Goal: Task Accomplishment & Management: Manage account settings

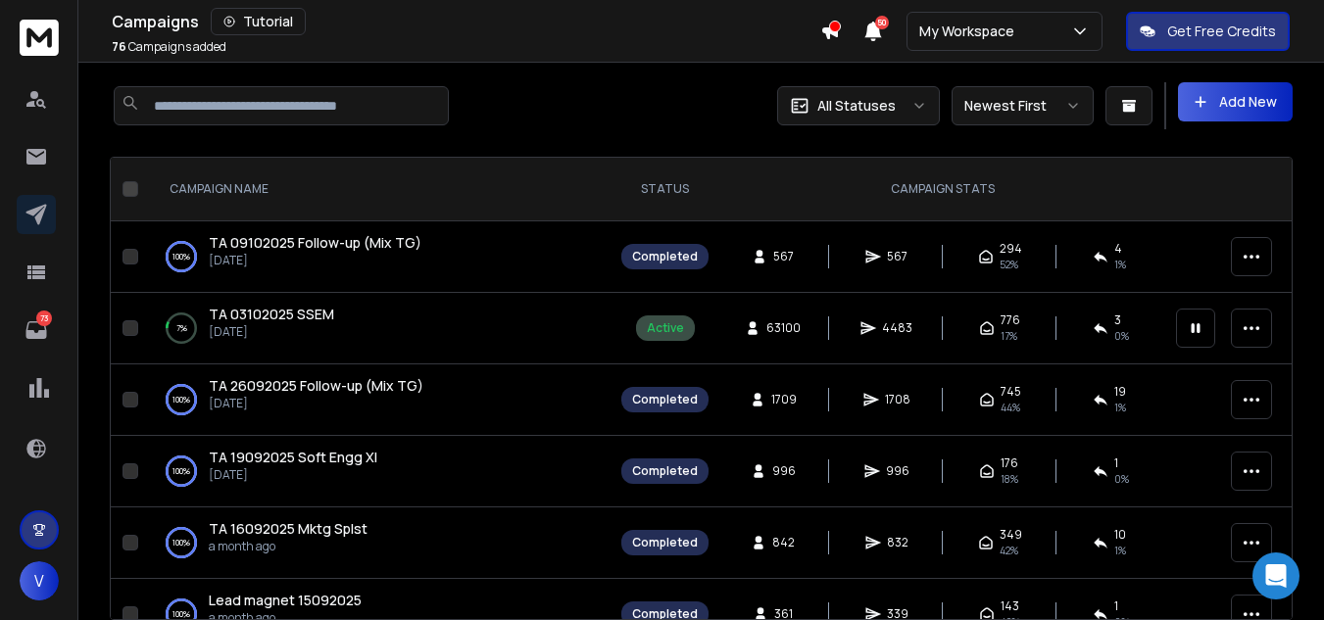
click at [1243, 256] on icon "button" at bounding box center [1251, 257] width 16 height 4
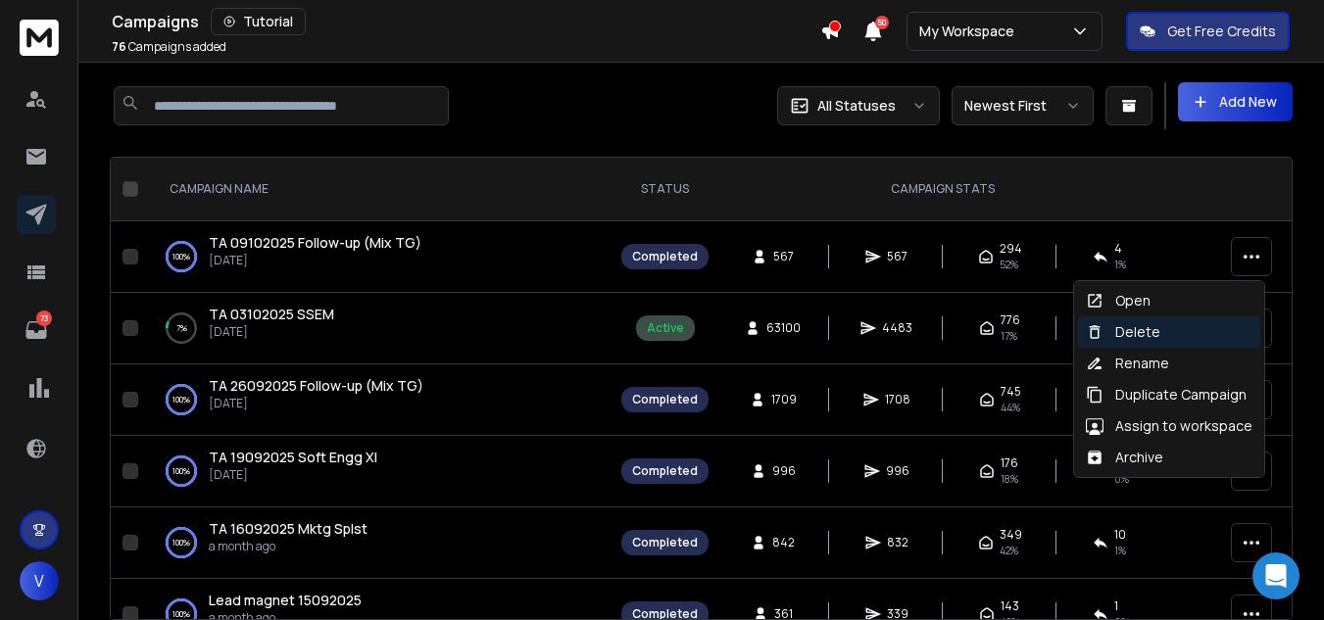
click at [384, 243] on span "TA 09102025 Follow-up (Mix TG)" at bounding box center [315, 242] width 213 height 19
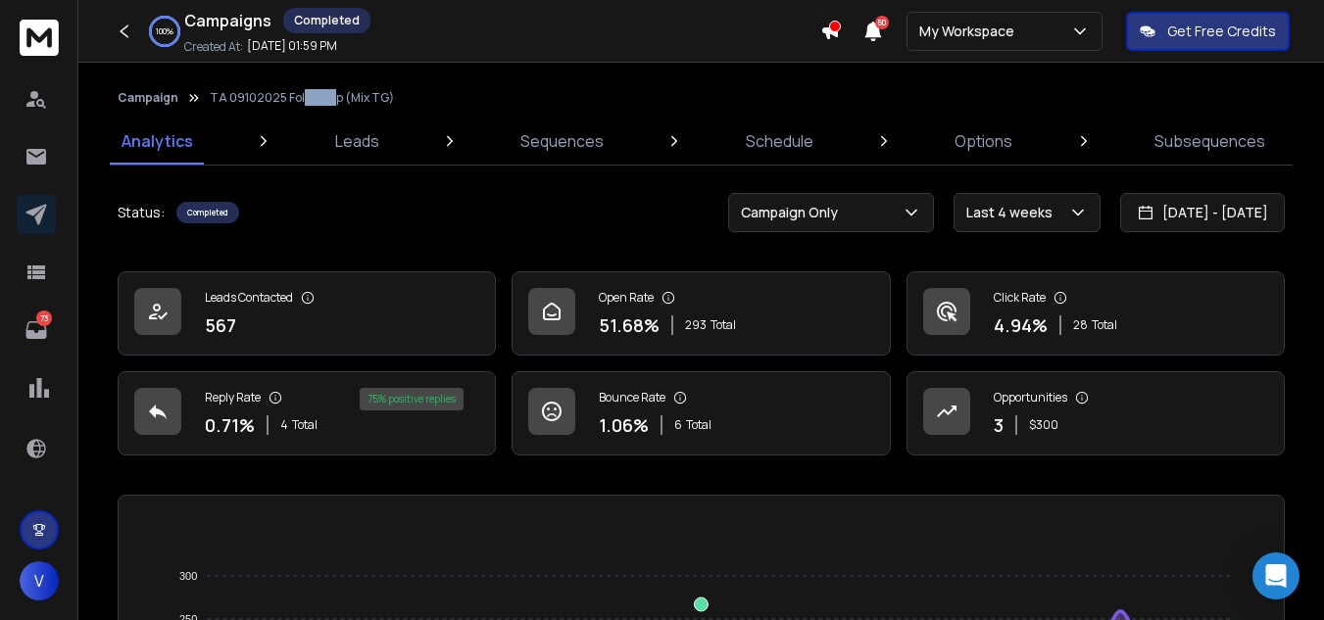
drag, startPoint x: 328, startPoint y: 105, endPoint x: 295, endPoint y: 105, distance: 33.3
click at [295, 105] on p "TA 09102025 Follow-up (Mix TG)" at bounding box center [302, 98] width 184 height 16
drag, startPoint x: 209, startPoint y: 99, endPoint x: 388, endPoint y: 99, distance: 179.3
click at [388, 99] on div "Campaign TA 09102025 Follow-up (Mix TG)" at bounding box center [701, 98] width 1167 height 16
copy p "TA 09102025 Follow-up (Mix TG)"
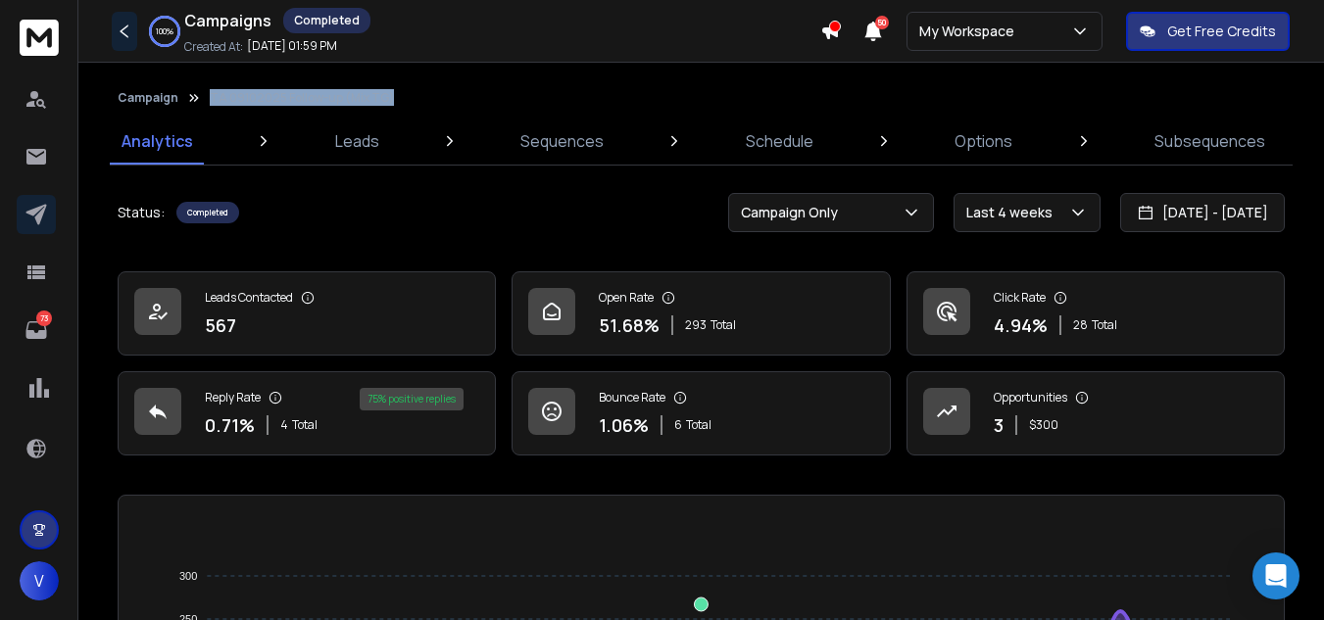
click at [130, 31] on icon at bounding box center [125, 32] width 18 height 18
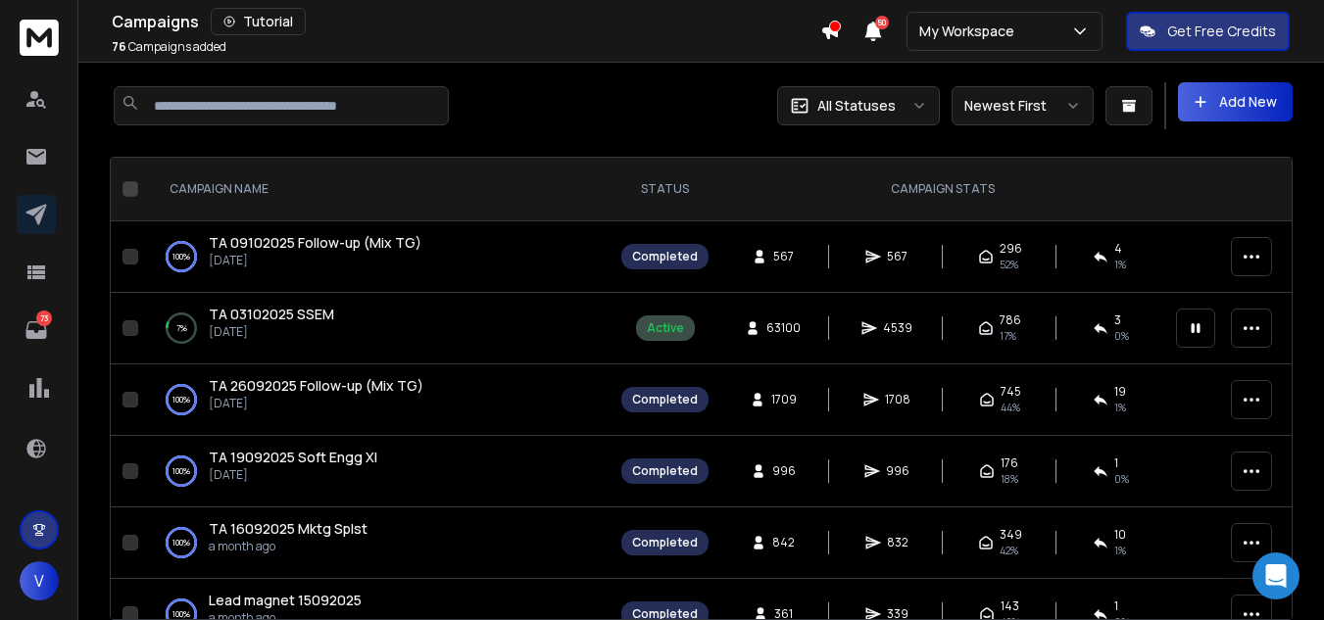
click at [1241, 252] on icon "button" at bounding box center [1251, 257] width 20 height 20
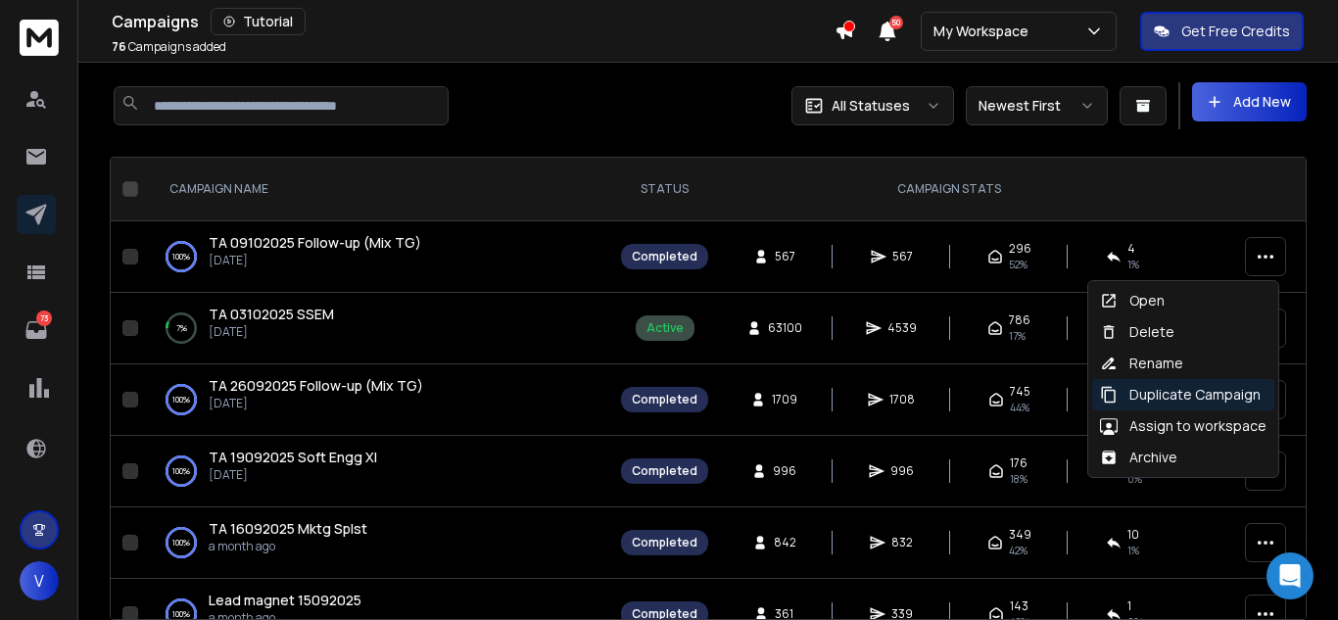
click at [1161, 390] on div "Duplicate Campaign" at bounding box center [1180, 395] width 161 height 20
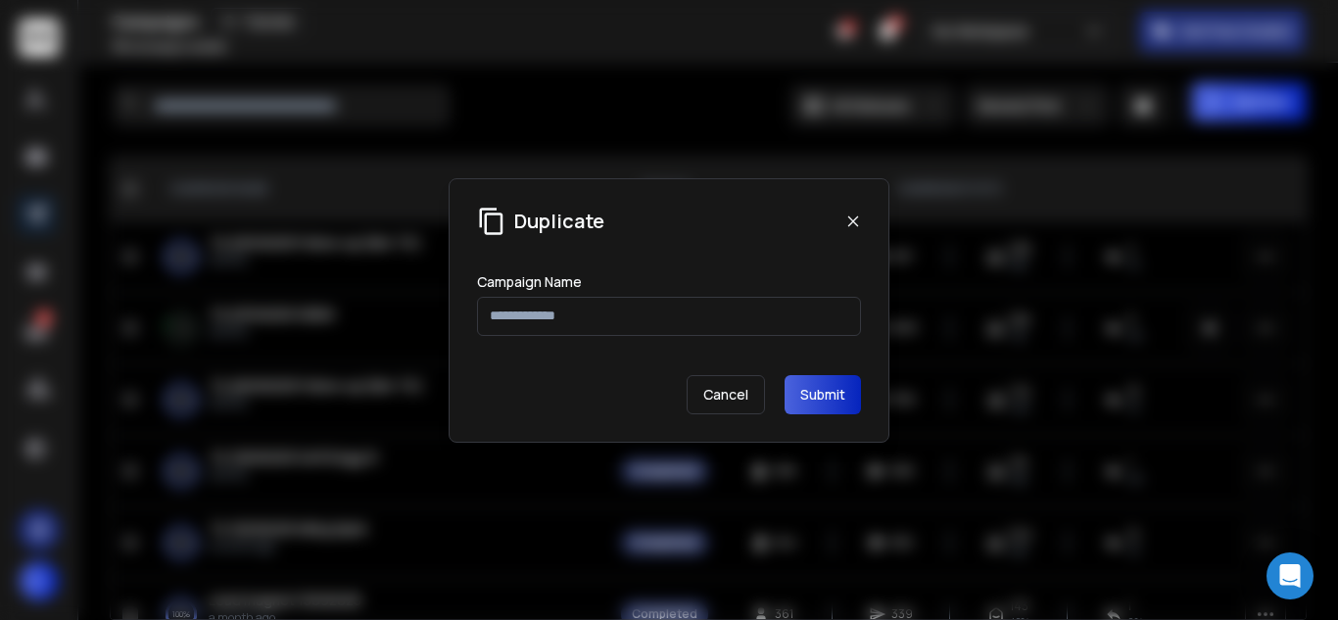
click at [689, 317] on input "text" at bounding box center [669, 316] width 384 height 39
paste input "**********"
click at [524, 317] on input "**********" at bounding box center [669, 316] width 384 height 39
type input "**********"
click at [819, 394] on button "Submit" at bounding box center [823, 394] width 76 height 39
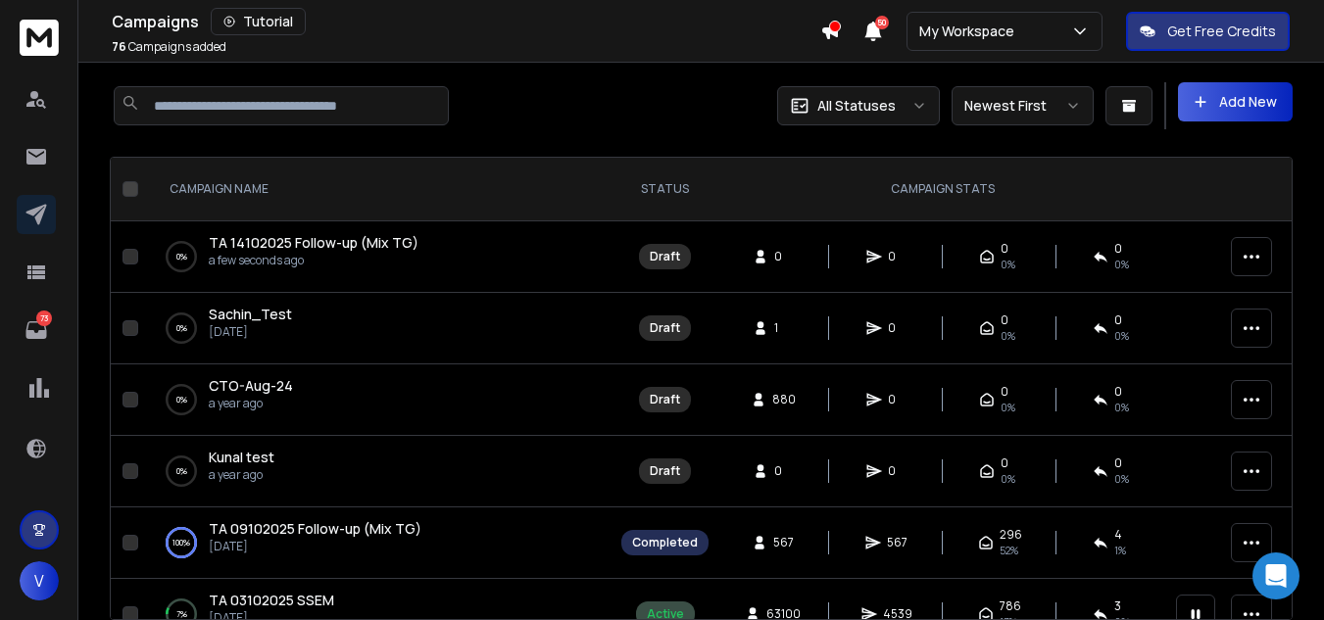
click at [374, 238] on span "TA 14102025 Follow-up (Mix TG)" at bounding box center [314, 242] width 210 height 19
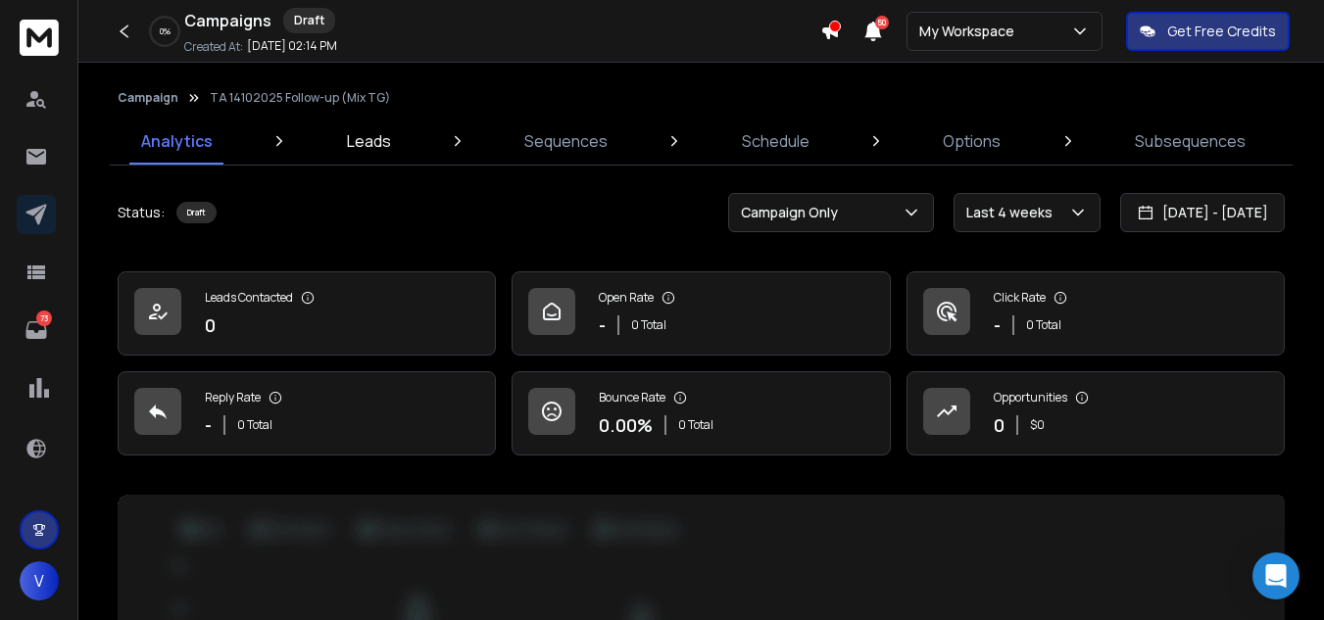
click at [360, 137] on p "Leads" at bounding box center [369, 141] width 44 height 24
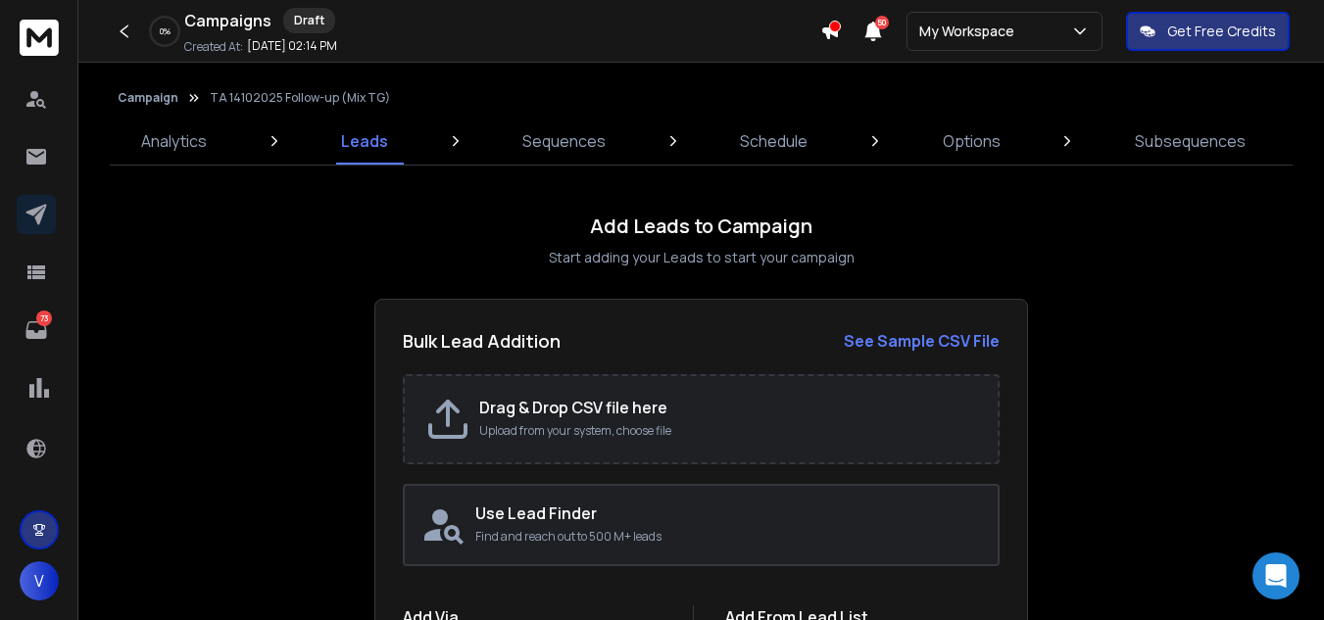
click at [555, 407] on h2 "Drag & Drop CSV file here" at bounding box center [728, 408] width 499 height 24
type input "**********"
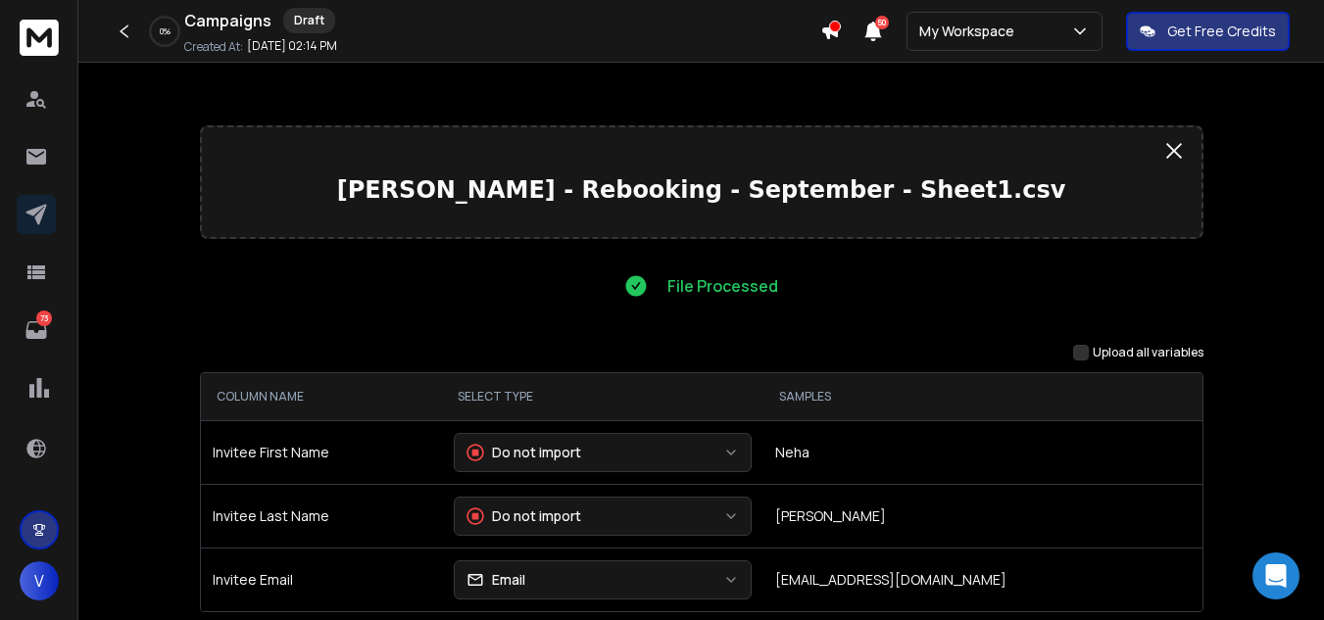
click at [1164, 158] on icon at bounding box center [1174, 151] width 24 height 24
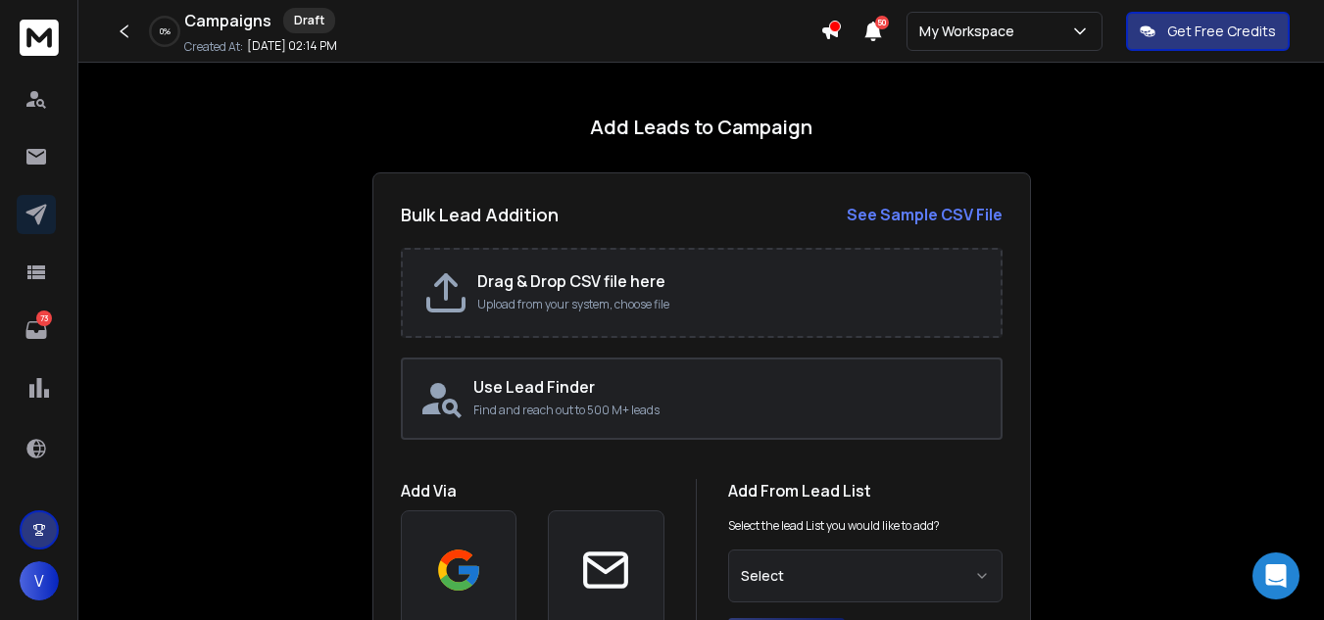
click at [529, 287] on h2 "Drag & Drop CSV file here" at bounding box center [729, 281] width 504 height 24
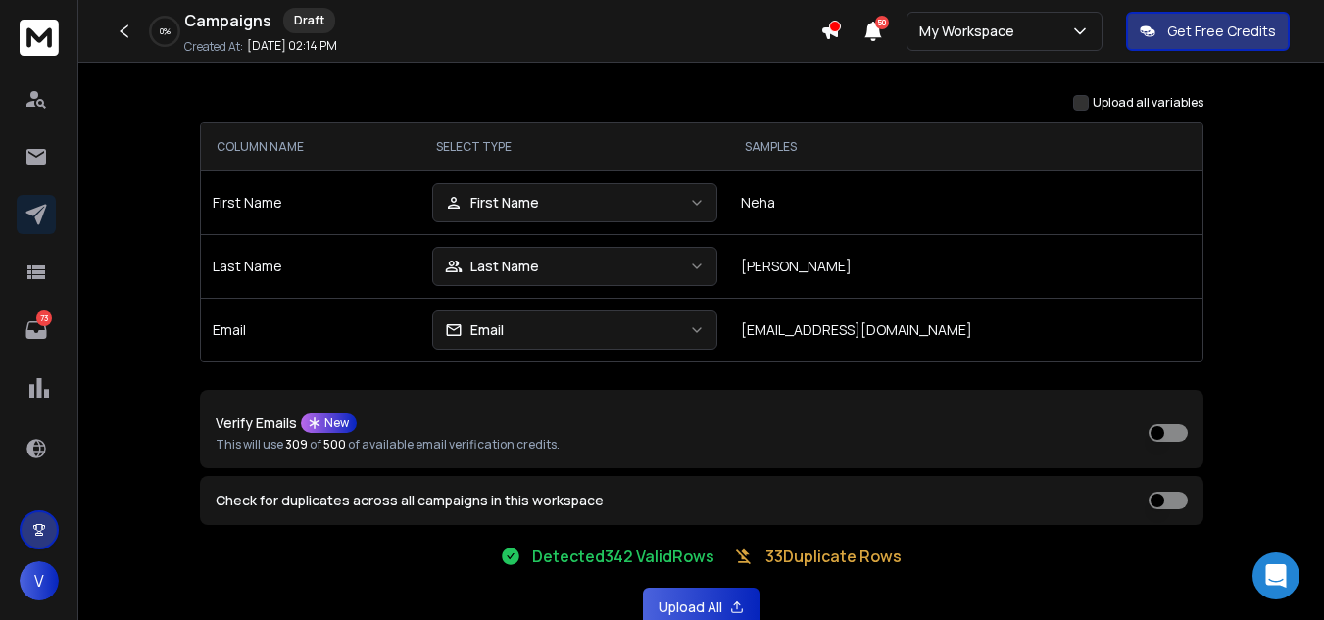
scroll to position [288, 0]
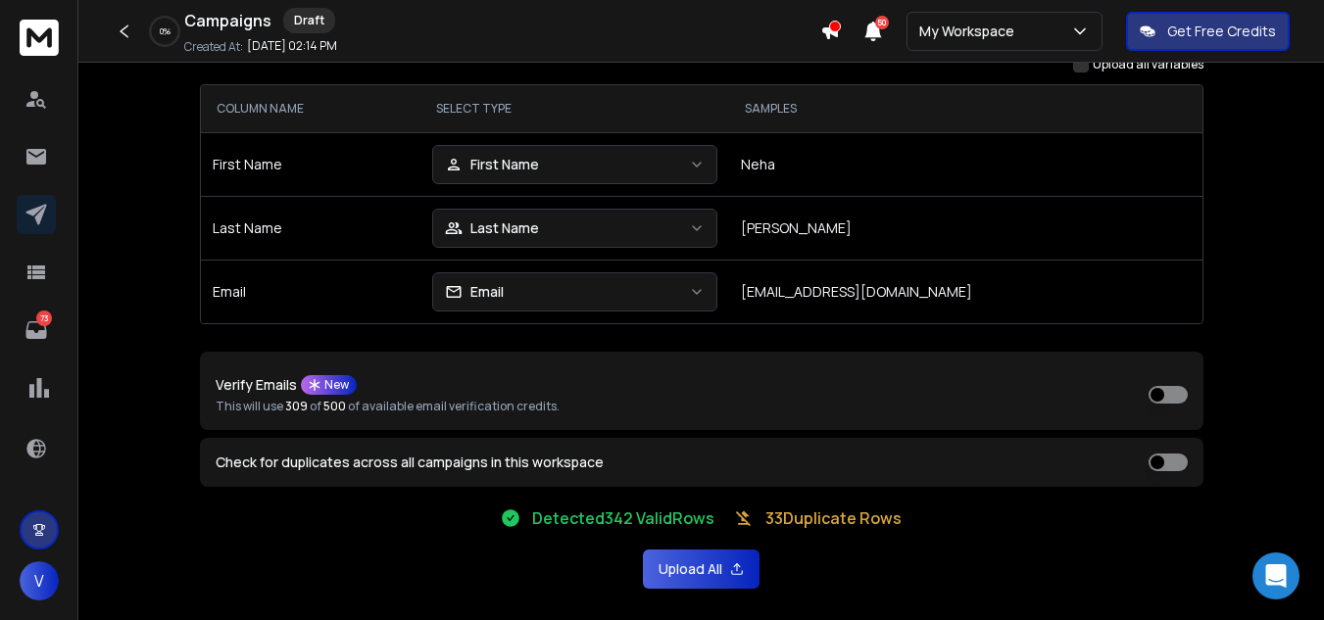
click at [689, 571] on button "Upload All" at bounding box center [701, 569] width 117 height 39
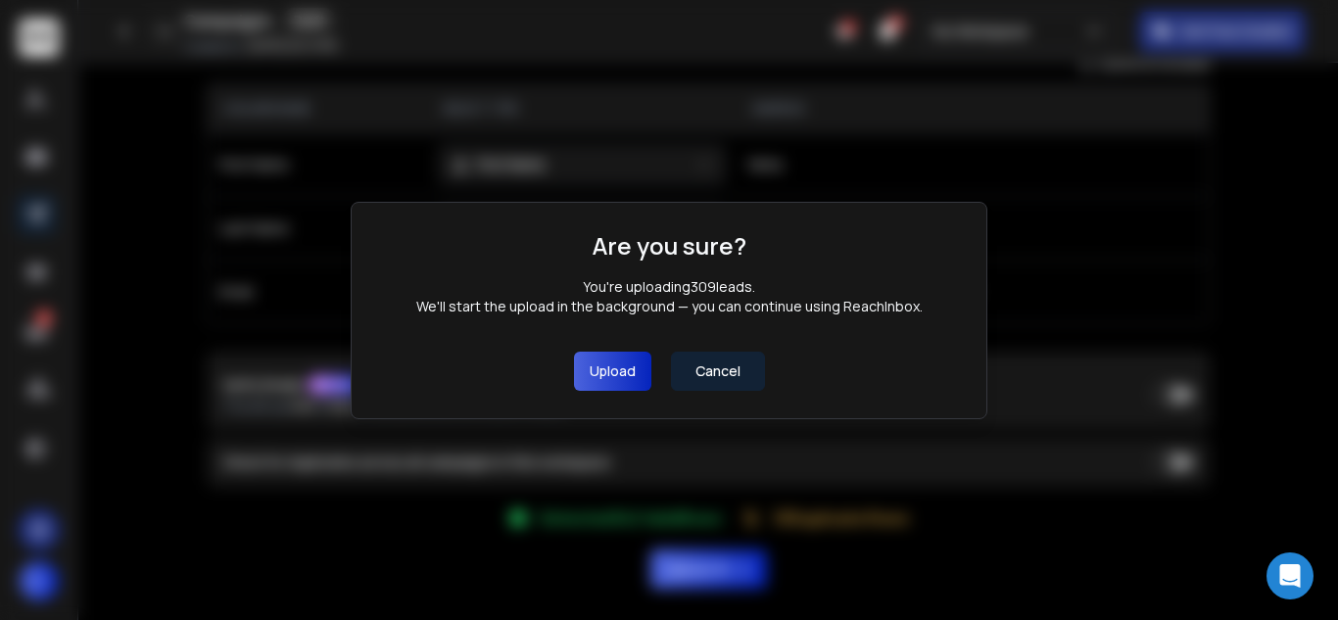
click at [610, 370] on button "Upload" at bounding box center [612, 371] width 77 height 39
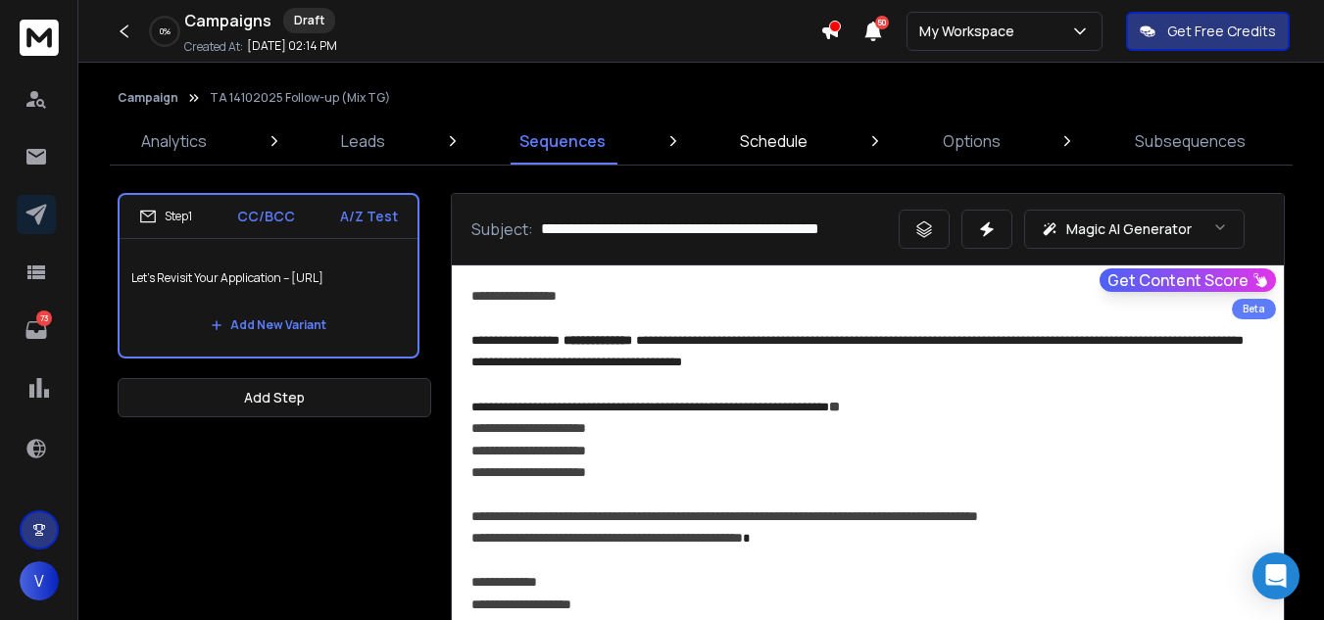
click at [789, 137] on p "Schedule" at bounding box center [774, 141] width 68 height 24
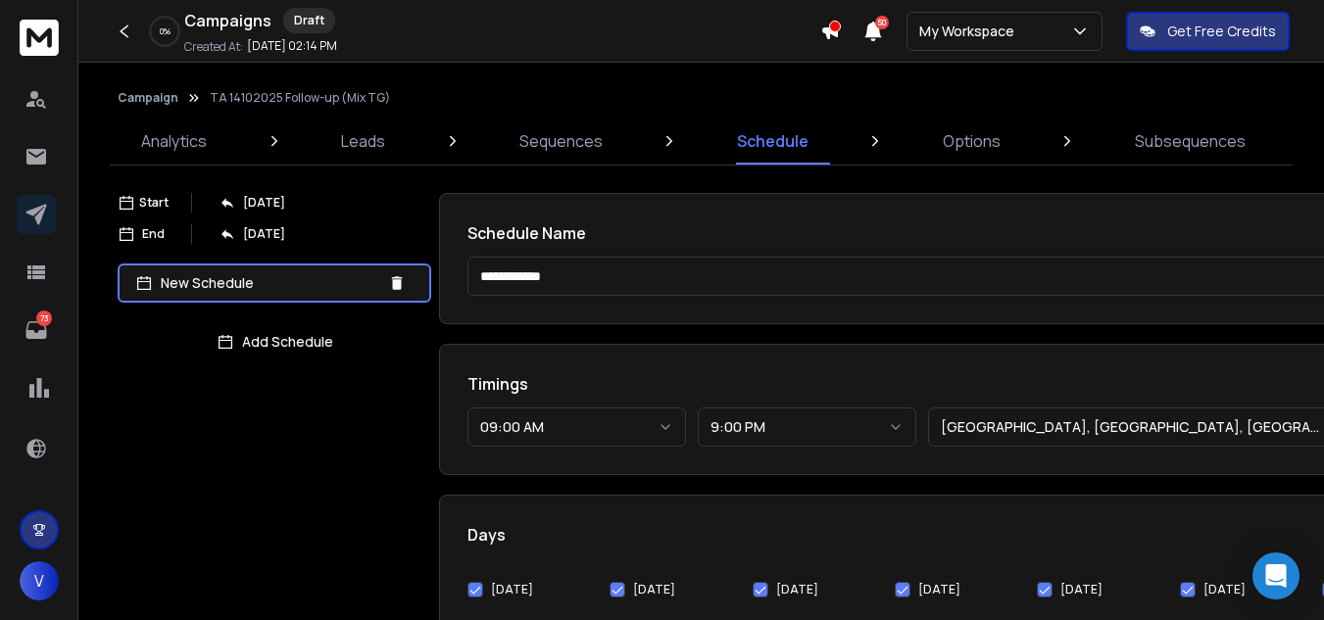
click at [285, 199] on p "[DATE]" at bounding box center [264, 203] width 42 height 16
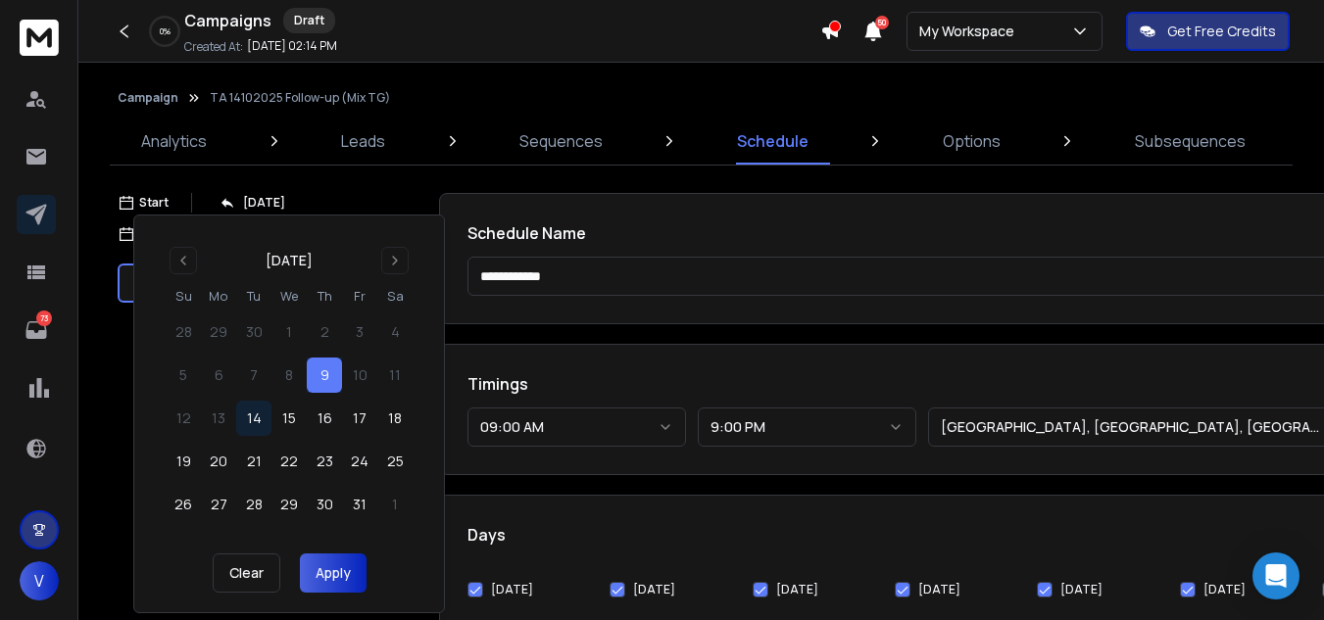
click at [259, 417] on button "14" at bounding box center [253, 418] width 35 height 35
click at [333, 567] on button "Apply" at bounding box center [333, 573] width 67 height 39
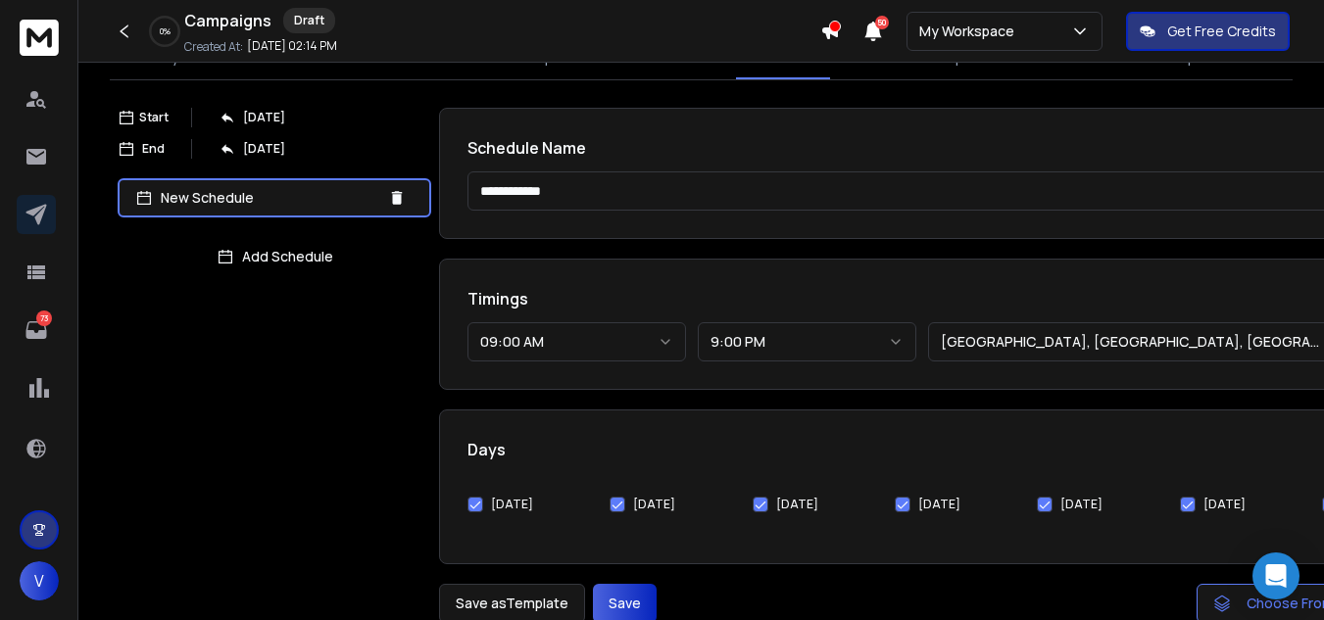
scroll to position [116, 0]
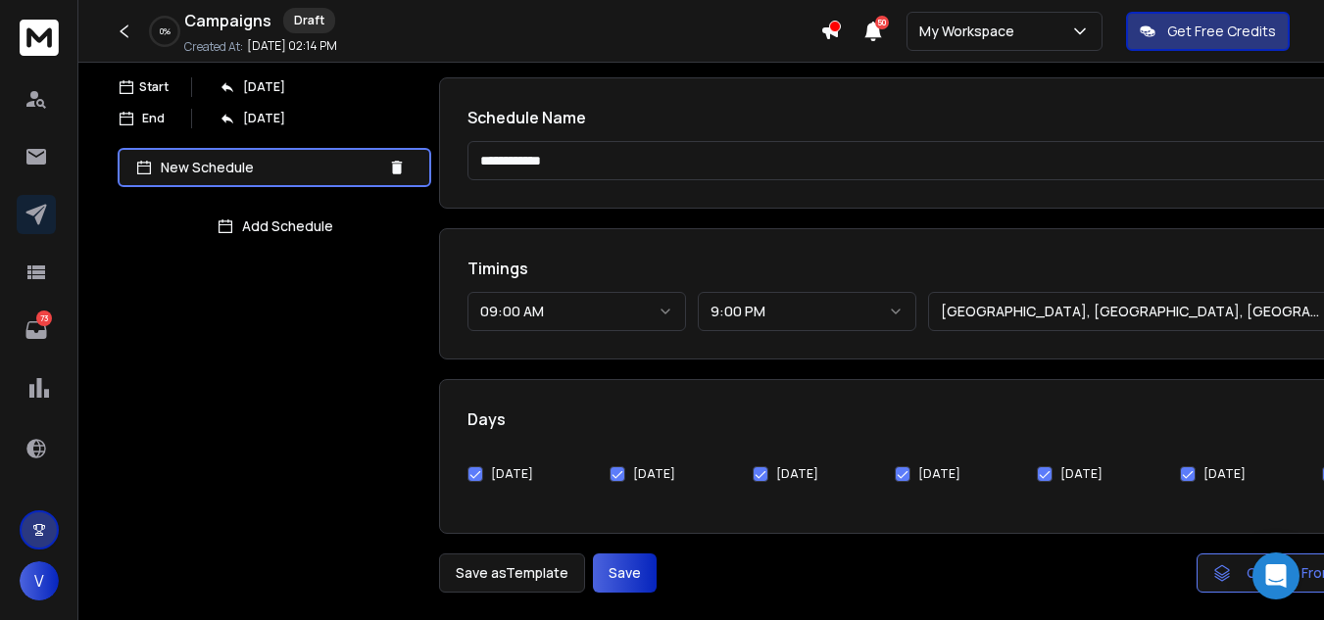
click at [631, 570] on button "Save" at bounding box center [625, 573] width 64 height 39
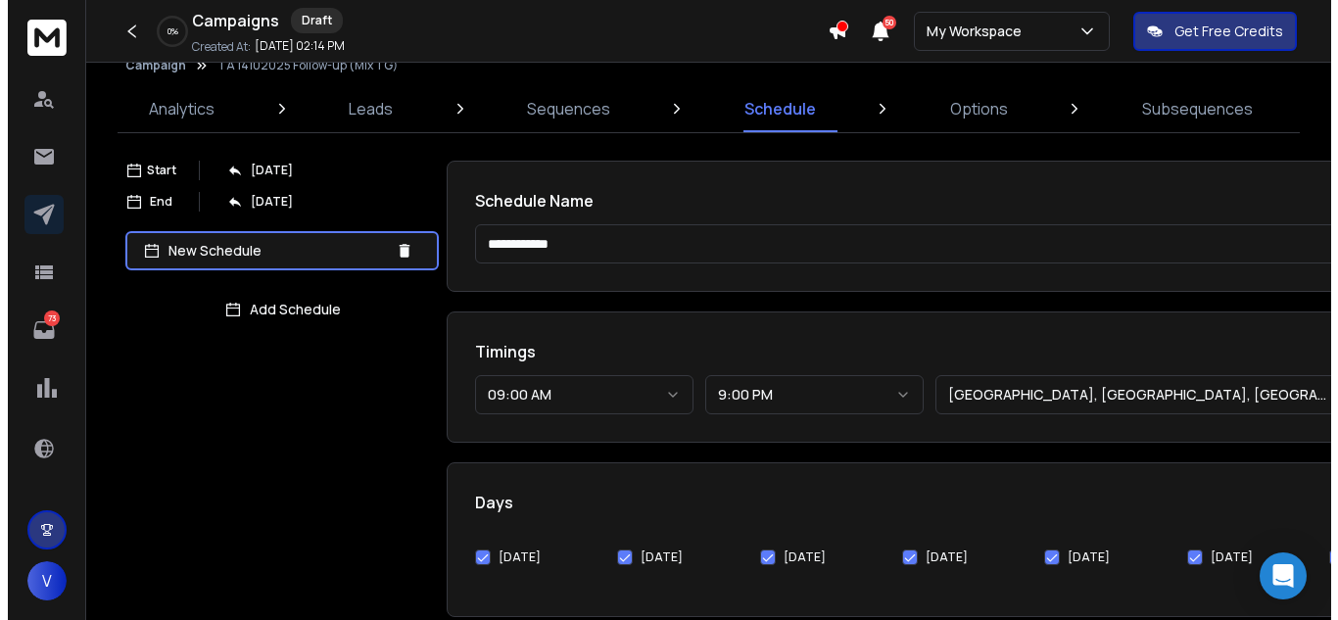
scroll to position [0, 0]
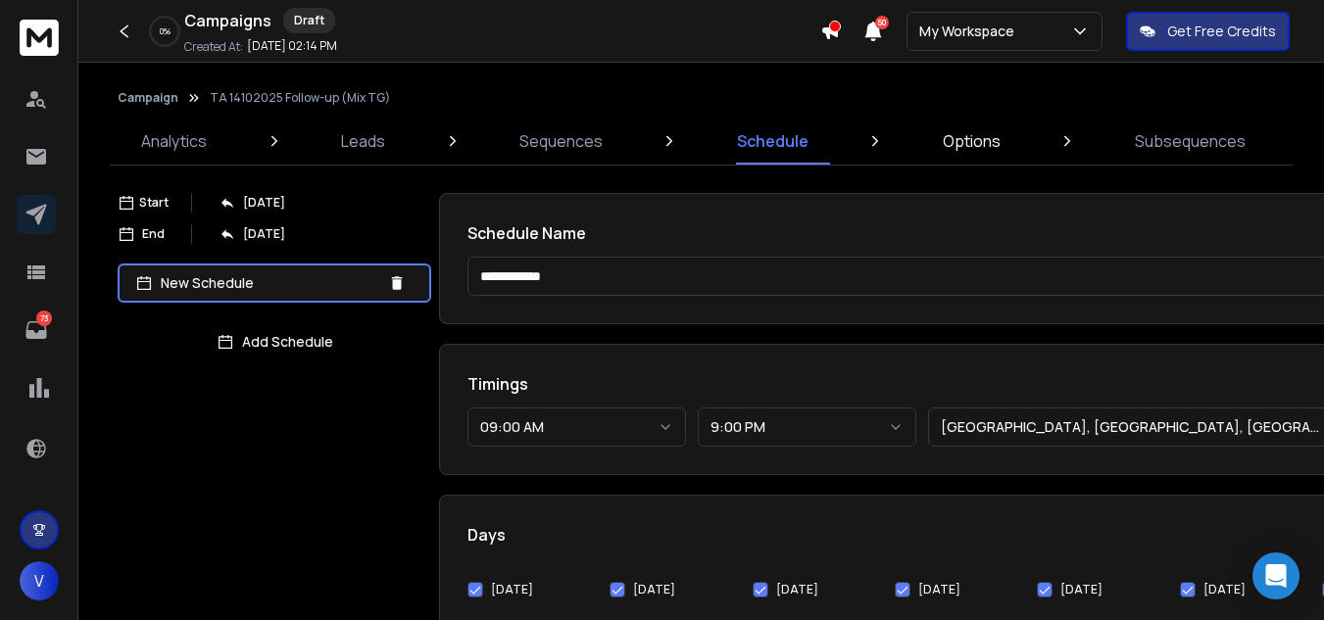
click at [951, 142] on p "Options" at bounding box center [971, 141] width 58 height 24
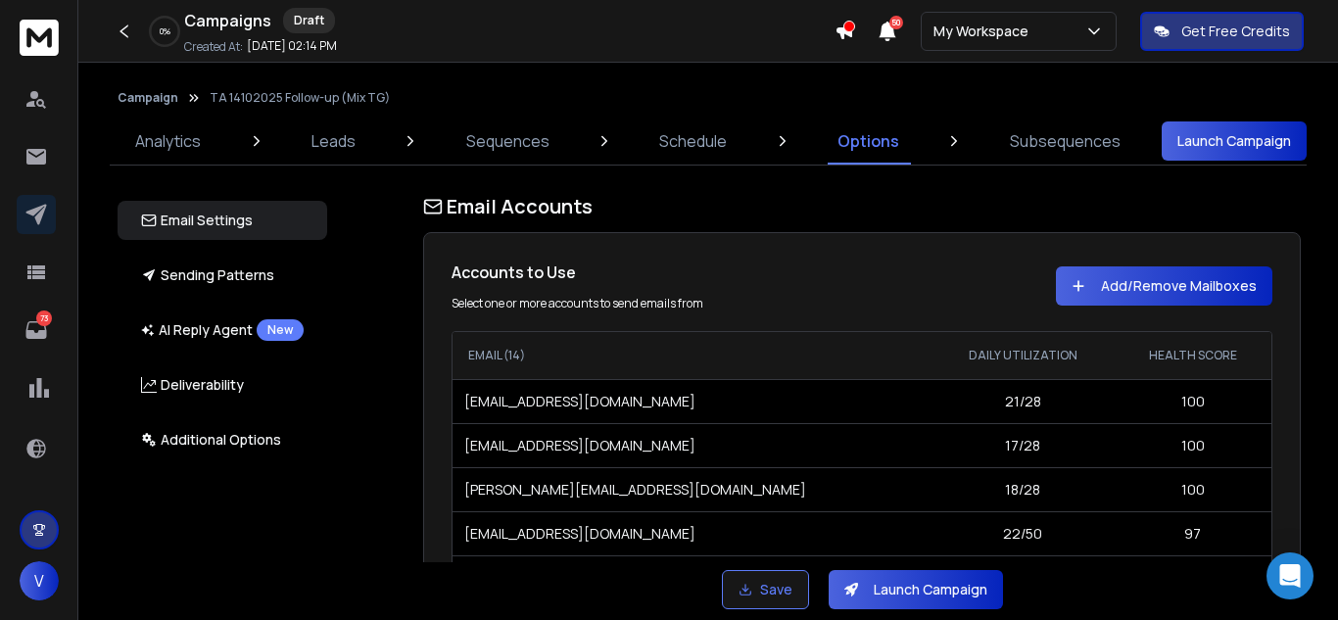
click at [1234, 144] on button "Launch Campaign" at bounding box center [1234, 140] width 145 height 39
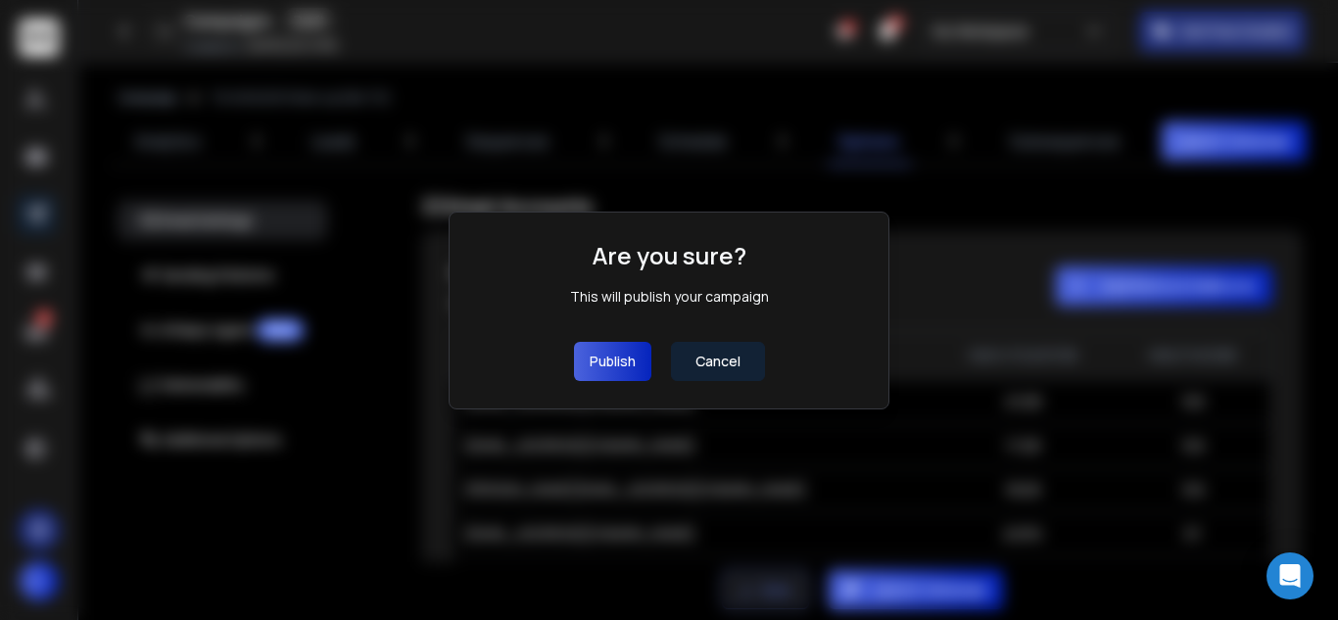
click at [614, 359] on button "Publish" at bounding box center [612, 361] width 77 height 39
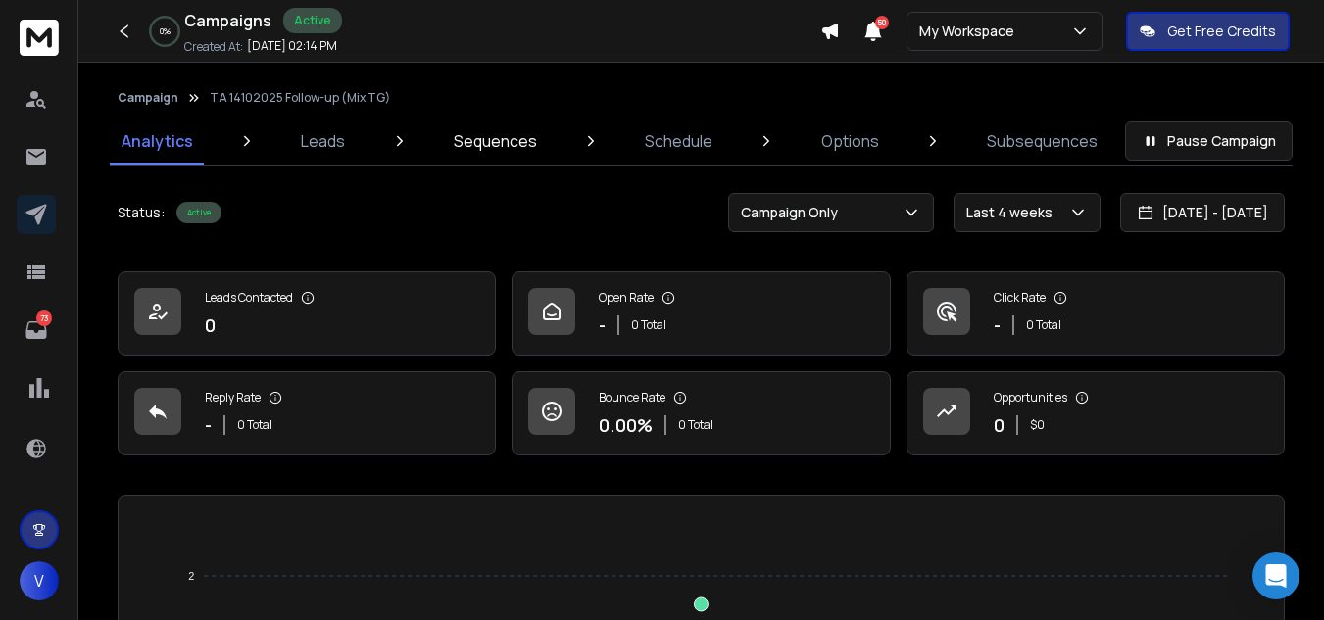
click at [511, 147] on p "Sequences" at bounding box center [495, 141] width 83 height 24
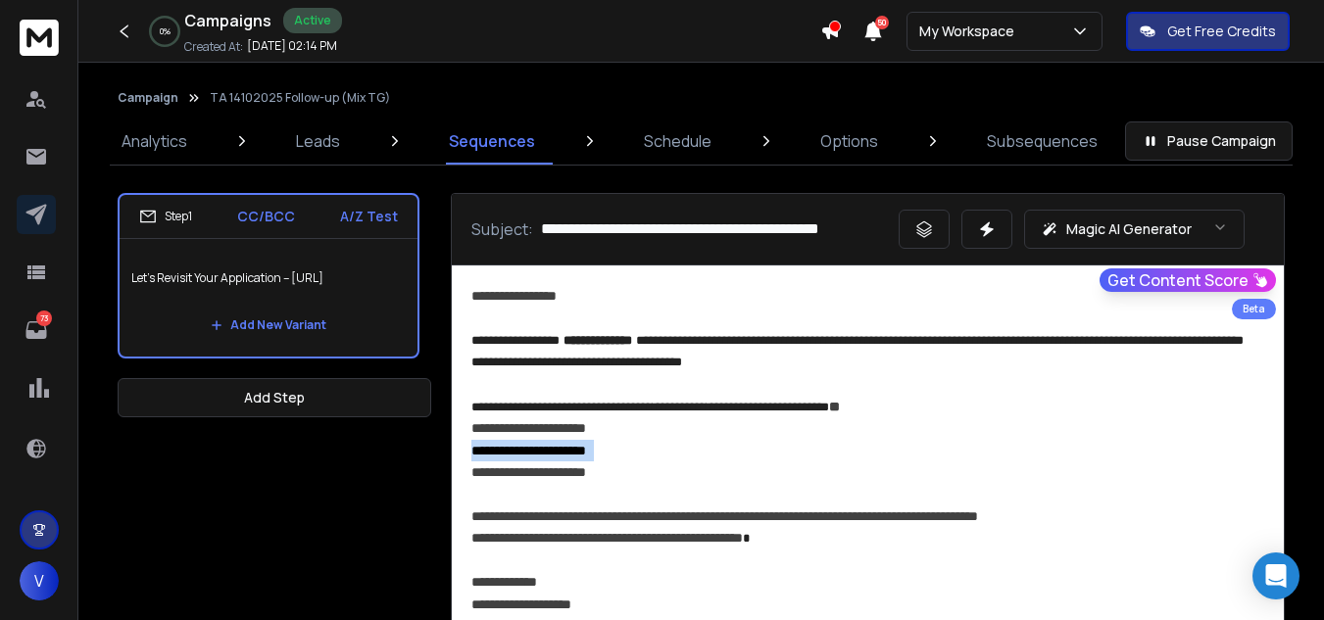
drag, startPoint x: 620, startPoint y: 449, endPoint x: 469, endPoint y: 453, distance: 150.9
click at [469, 453] on div "**********" at bounding box center [868, 451] width 832 height 372
click at [679, 141] on p "Schedule" at bounding box center [678, 141] width 68 height 24
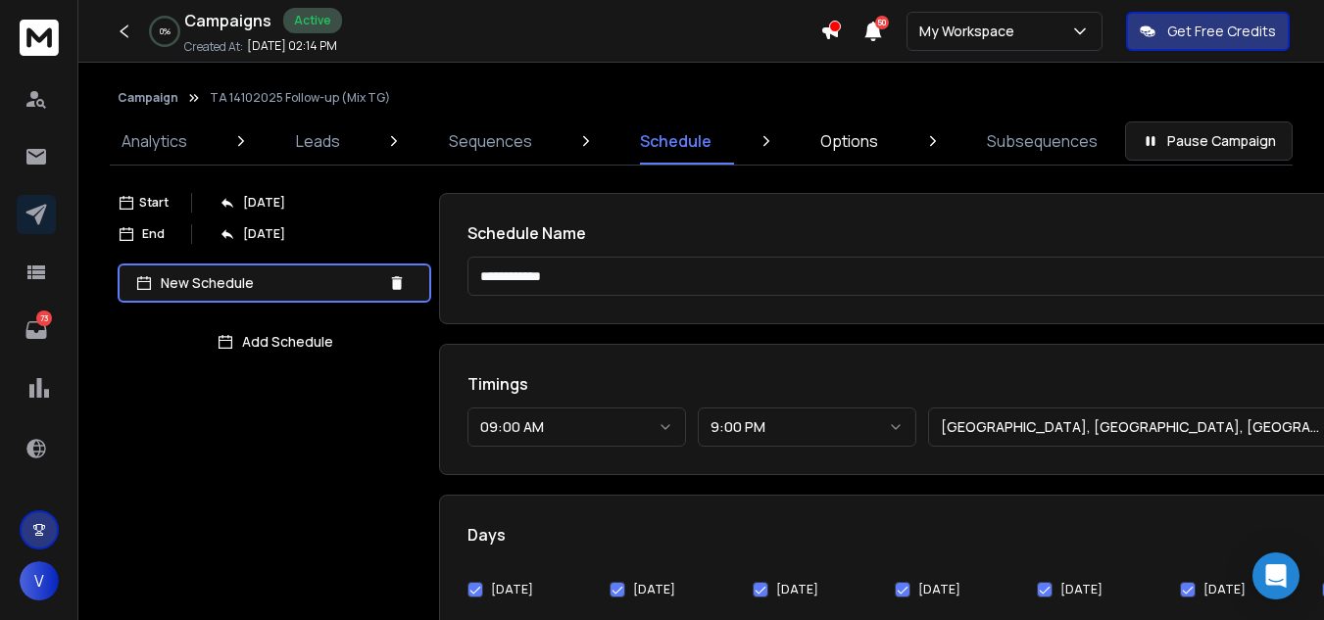
click at [853, 131] on p "Options" at bounding box center [849, 141] width 58 height 24
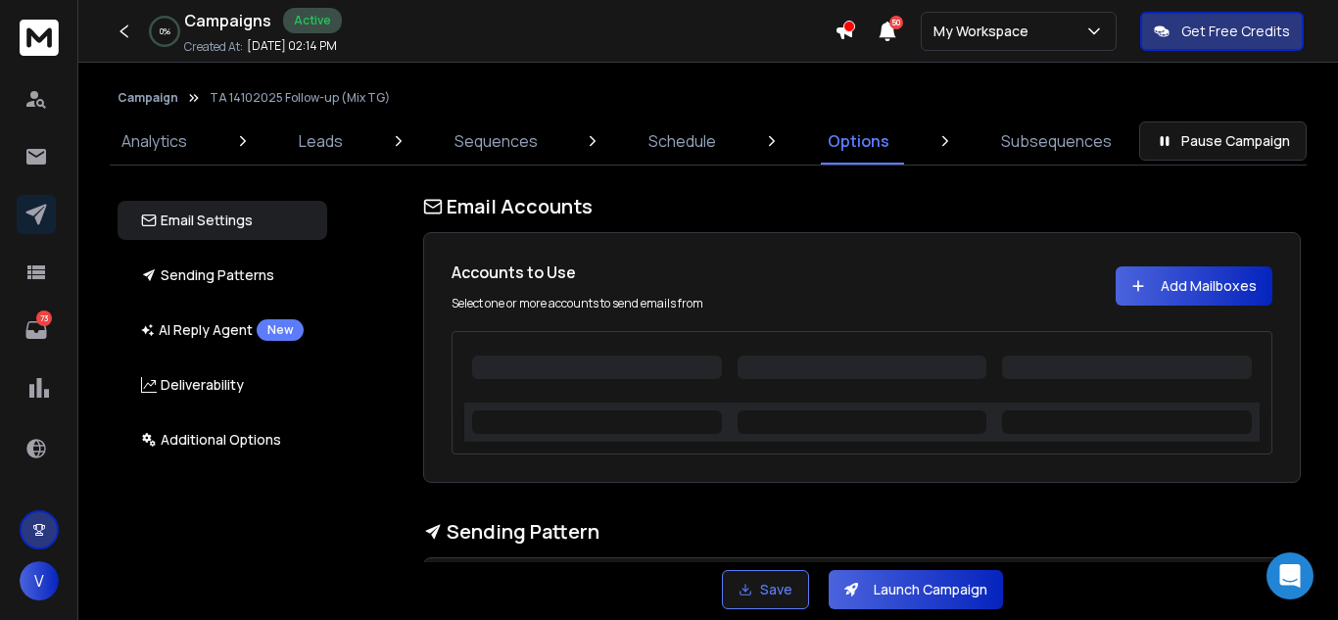
click at [153, 101] on button "Campaign" at bounding box center [148, 98] width 61 height 16
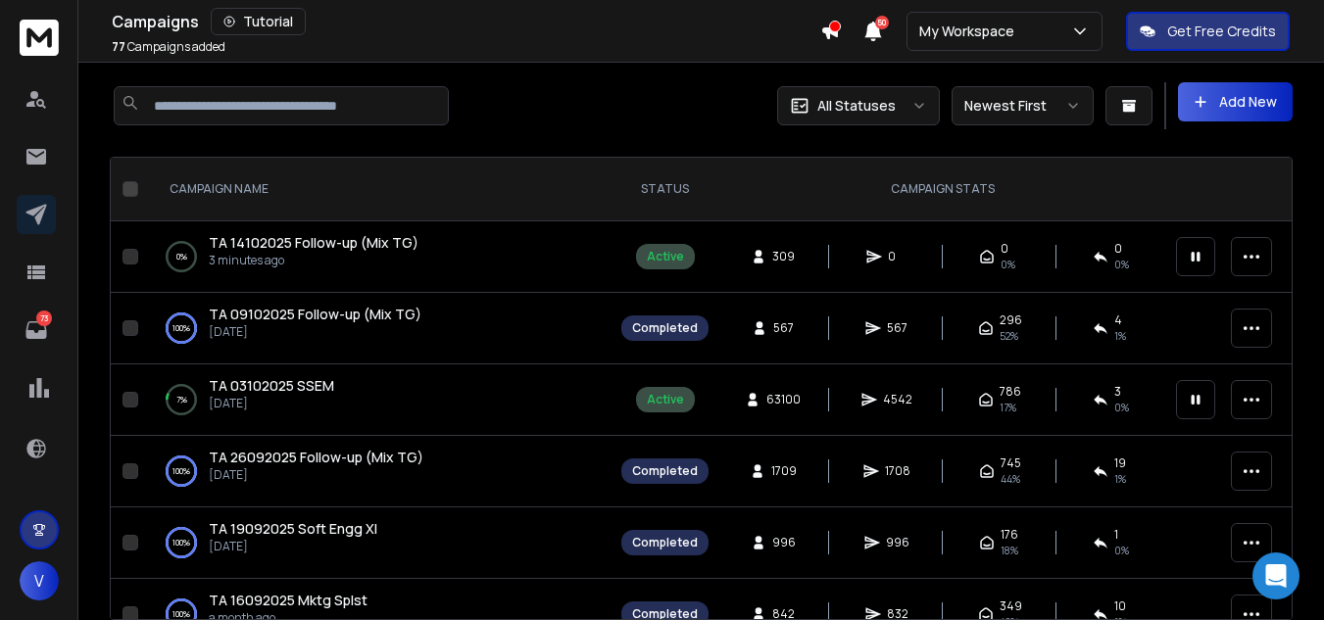
drag, startPoint x: 636, startPoint y: 165, endPoint x: 694, endPoint y: 246, distance: 99.8
click at [636, 165] on th "STATUS" at bounding box center [664, 190] width 111 height 64
click at [284, 242] on span "TA 14102025 Follow-up (Mix TG)" at bounding box center [314, 242] width 210 height 19
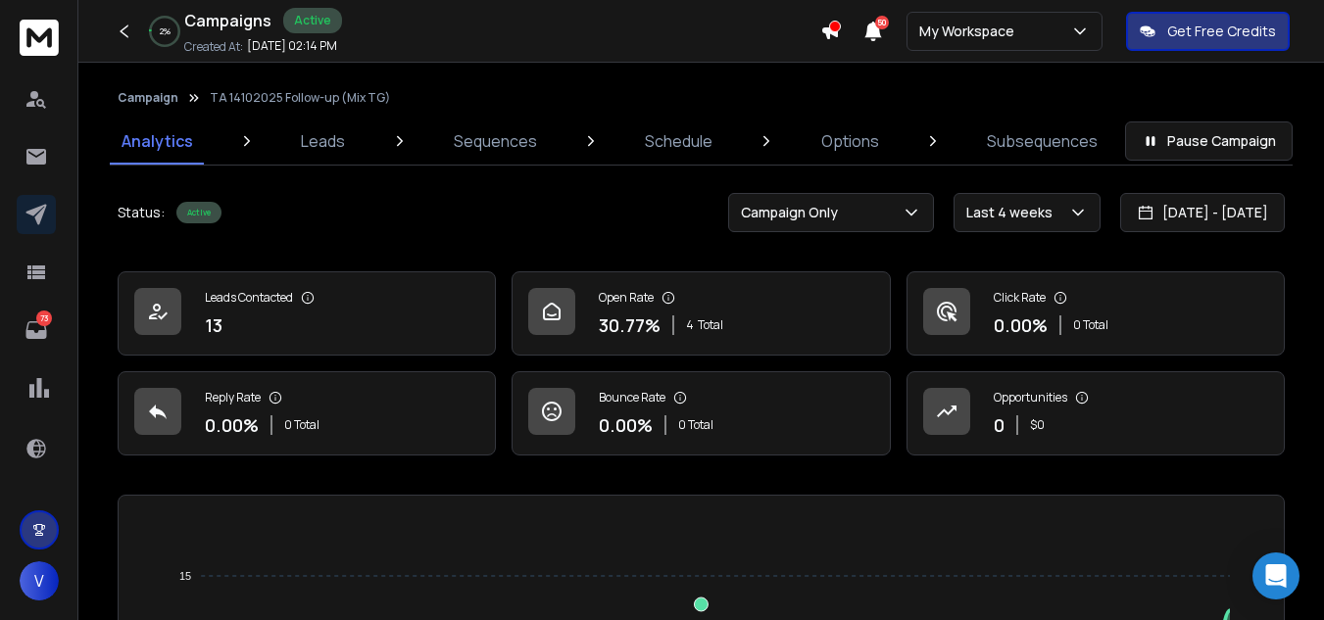
click at [153, 101] on button "Campaign" at bounding box center [148, 98] width 61 height 16
